Goal: Information Seeking & Learning: Find contact information

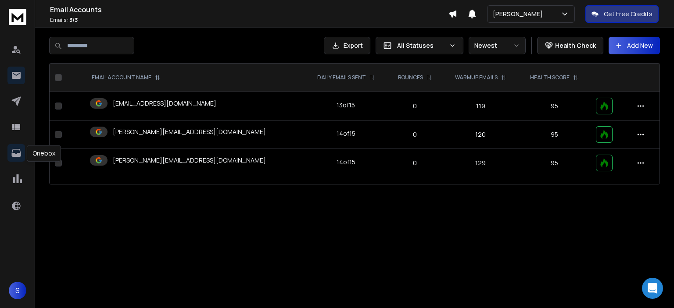
click at [10, 152] on link at bounding box center [16, 153] width 18 height 18
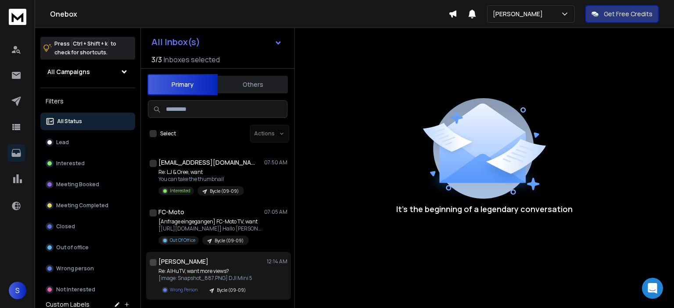
click at [188, 266] on h1 "[PERSON_NAME]" at bounding box center [183, 261] width 50 height 9
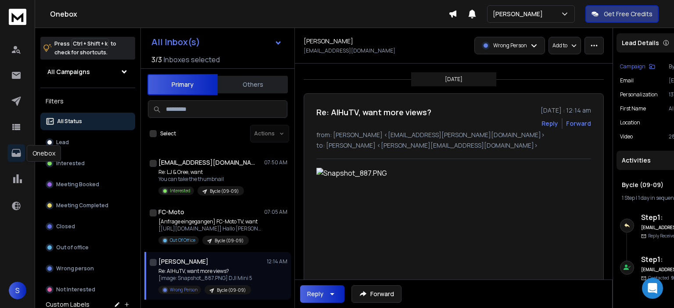
click at [16, 154] on icon at bounding box center [16, 153] width 11 height 11
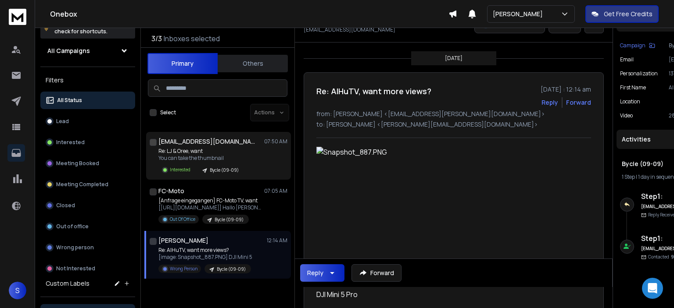
click at [202, 147] on div "[EMAIL_ADDRESS][DOMAIN_NAME] 07:50 AM Re: LJ & [PERSON_NAME], want You can take…" at bounding box center [222, 155] width 129 height 37
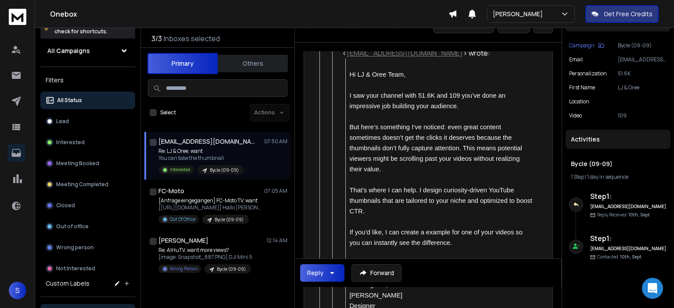
scroll to position [351, 0]
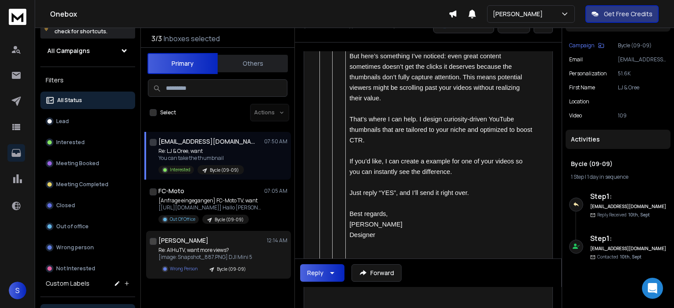
click at [192, 245] on div "[PERSON_NAME] 12:14 AM Re: AlHuTV, want more views? [image: Snapshot_887.PNG] D…" at bounding box center [222, 254] width 129 height 37
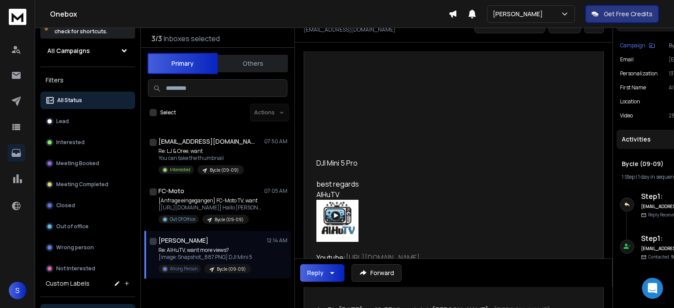
scroll to position [175, 0]
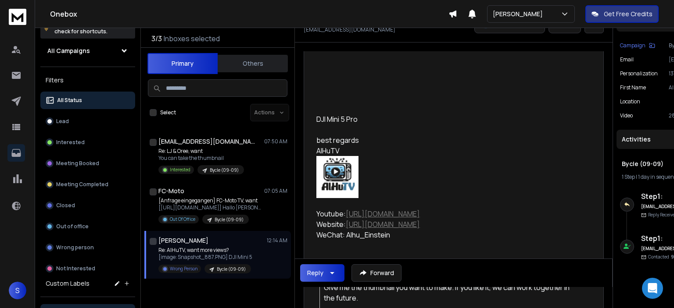
click at [407, 214] on link "[URL][DOMAIN_NAME]" at bounding box center [383, 214] width 74 height 10
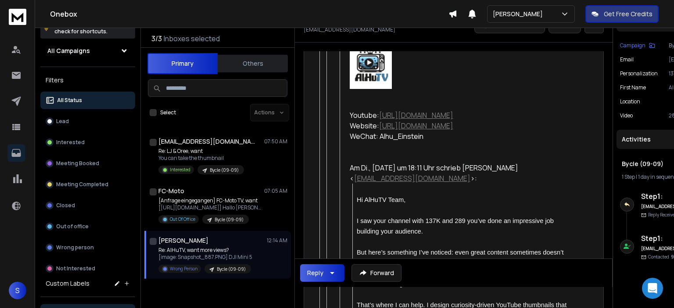
scroll to position [569, 0]
click at [15, 153] on icon at bounding box center [16, 153] width 11 height 11
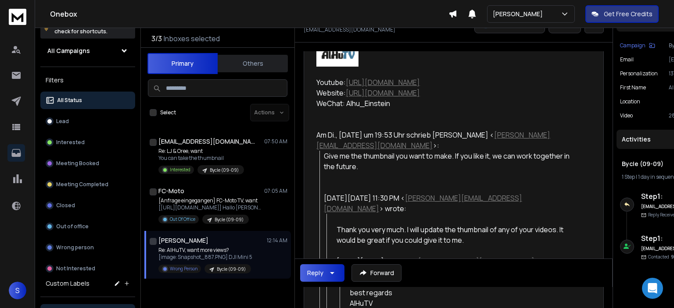
scroll to position [351, 0]
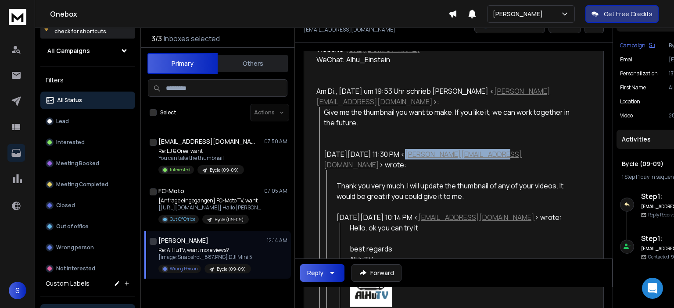
drag, startPoint x: 443, startPoint y: 147, endPoint x: 528, endPoint y: 151, distance: 84.8
click at [528, 151] on div "[DATE][DATE] 11:30 PM < [PERSON_NAME][EMAIL_ADDRESS][DOMAIN_NAME] > wrote:" at bounding box center [448, 159] width 249 height 21
copy link "[PERSON_NAME][EMAIL_ADDRESS][DOMAIN_NAME]"
click at [485, 54] on div "WeChat: Alhu_Einstein" at bounding box center [444, 59] width 256 height 11
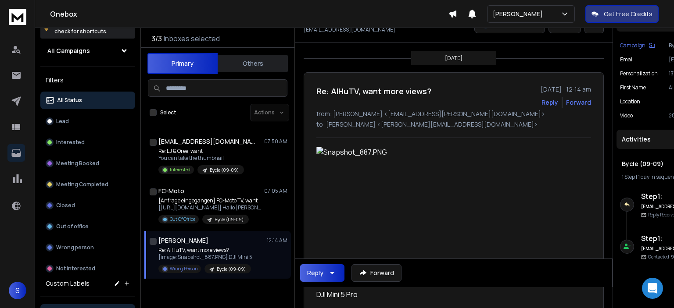
scroll to position [0, 0]
drag, startPoint x: 371, startPoint y: 112, endPoint x: 381, endPoint y: 113, distance: 10.6
click at [381, 113] on p "from: [PERSON_NAME] <[EMAIL_ADDRESS][PERSON_NAME][DOMAIN_NAME]>" at bounding box center [453, 114] width 275 height 9
click at [379, 108] on div "Re: AlHuTV, want more views? [DATE] : 12:14 am Reply Forward from: [PERSON_NAME…" at bounding box center [453, 107] width 275 height 44
drag, startPoint x: 370, startPoint y: 112, endPoint x: 437, endPoint y: 114, distance: 67.1
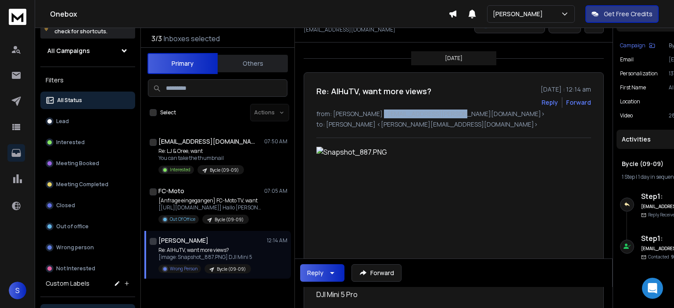
click at [437, 114] on p "from: [PERSON_NAME] <[EMAIL_ADDRESS][PERSON_NAME][DOMAIN_NAME]>" at bounding box center [453, 114] width 275 height 9
copy p "[EMAIL_ADDRESS][DOMAIN_NAME]"
